Goal: Navigation & Orientation: Find specific page/section

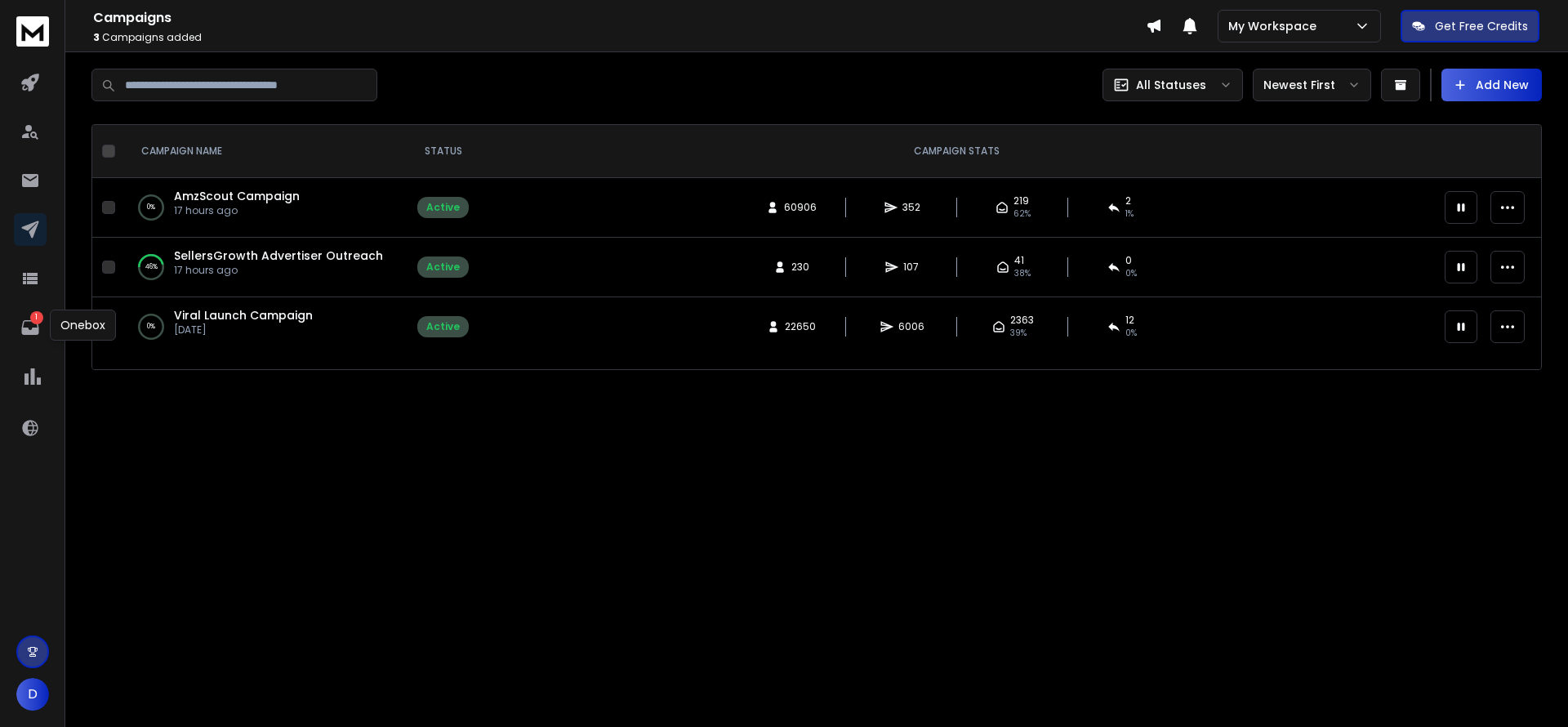
click at [38, 324] on icon at bounding box center [31, 328] width 20 height 20
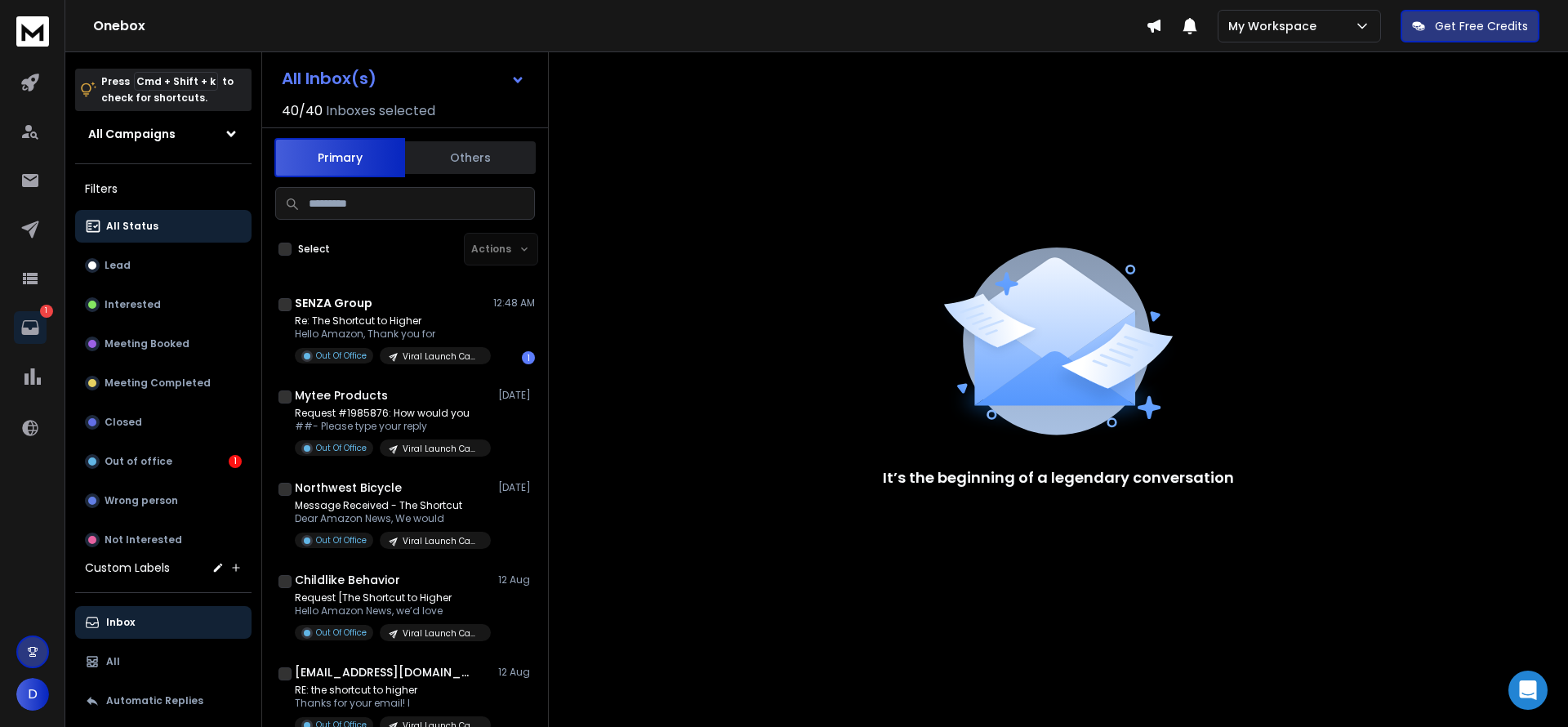
click at [159, 458] on p "Out of office" at bounding box center [139, 462] width 68 height 13
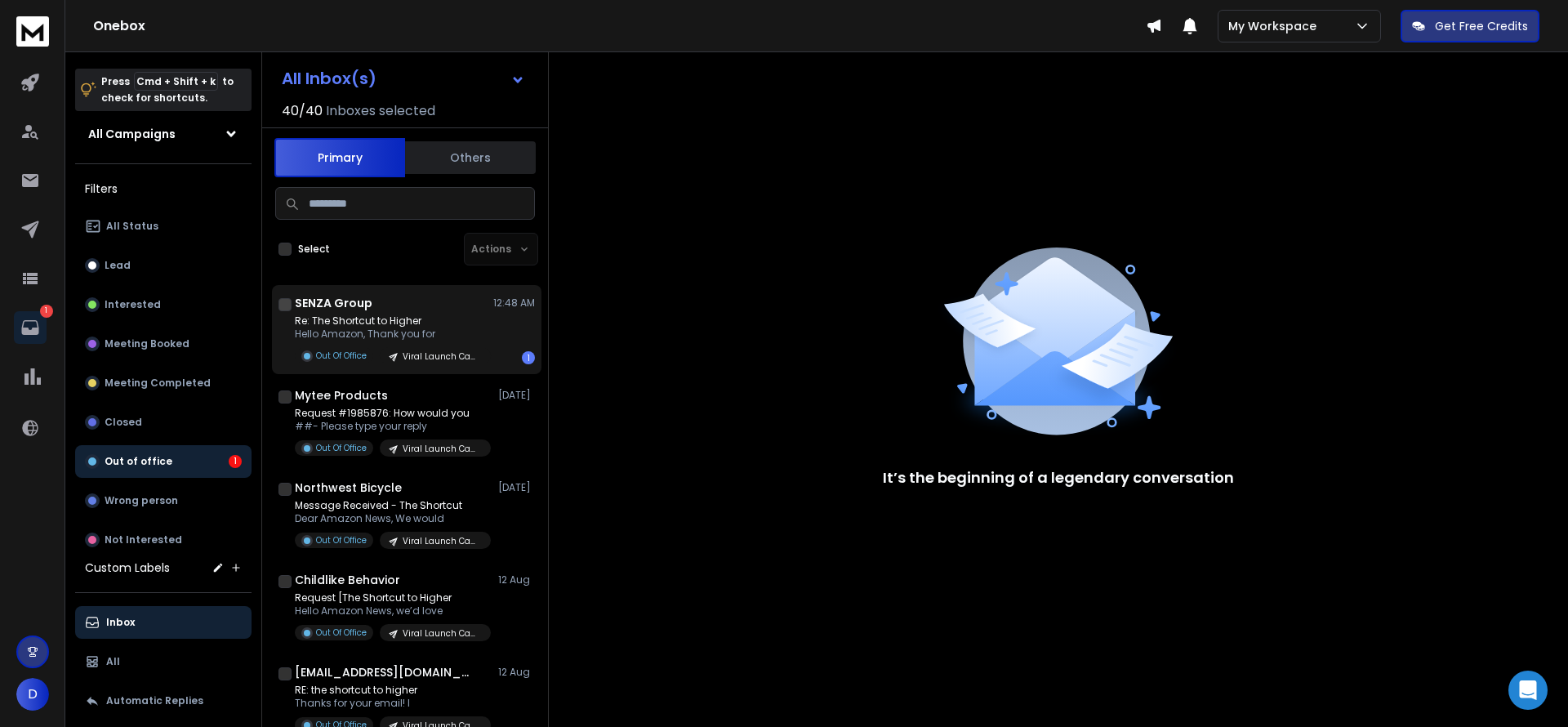
click at [380, 324] on p "Re: The Shortcut to Higher" at bounding box center [393, 321] width 196 height 13
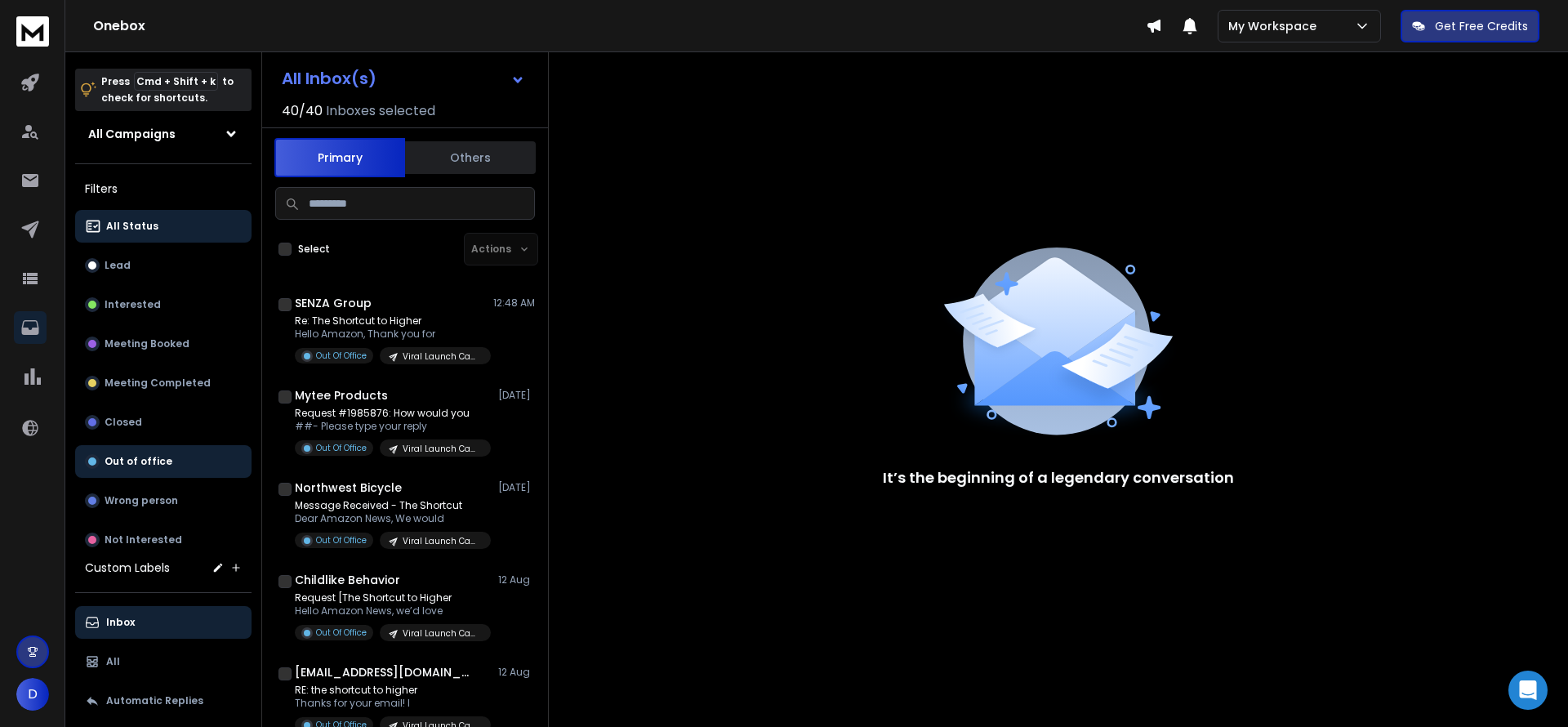
click at [146, 222] on p "All Status" at bounding box center [132, 226] width 52 height 13
click at [30, 221] on icon at bounding box center [31, 230] width 20 height 20
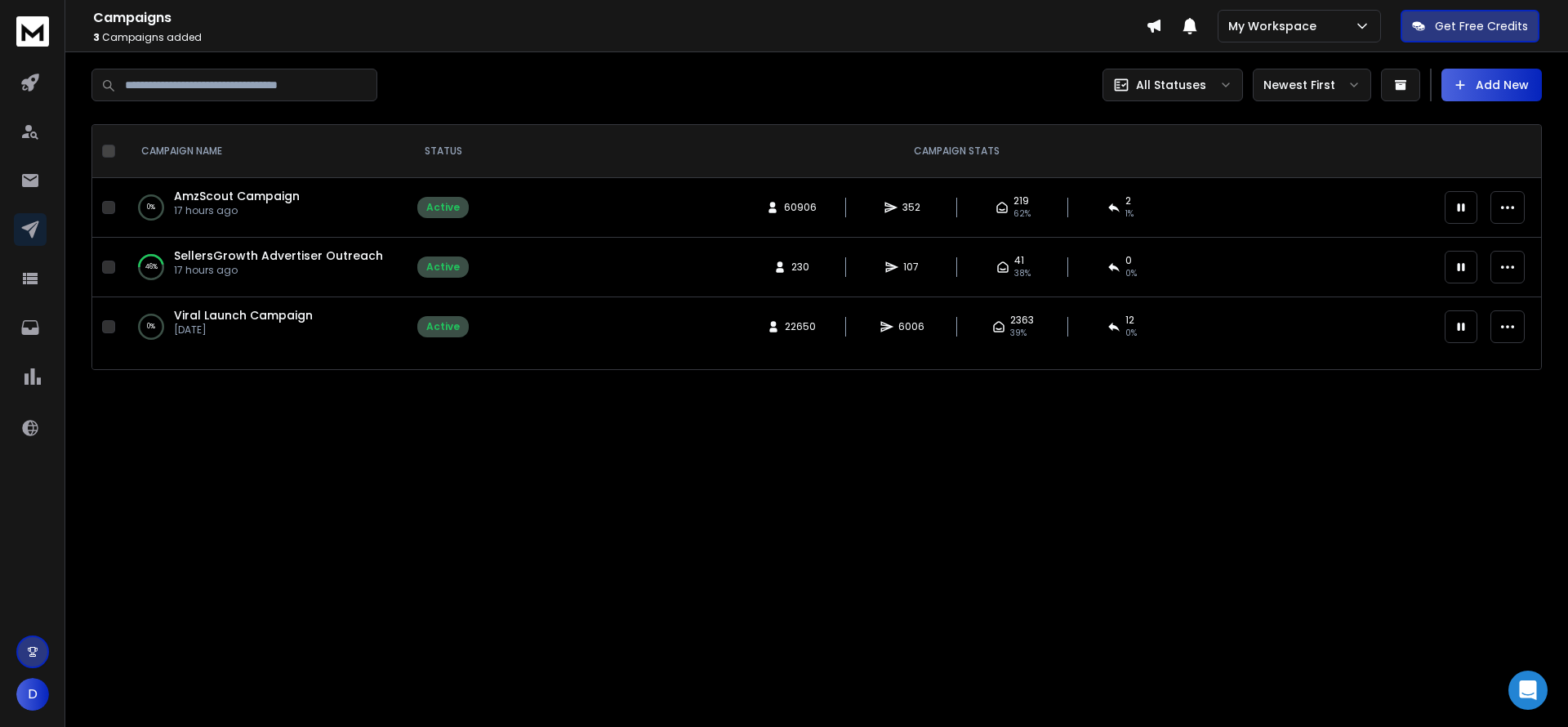
click at [245, 200] on span "AmzScout Campaign" at bounding box center [236, 196] width 126 height 17
